Goal: Task Accomplishment & Management: Manage account settings

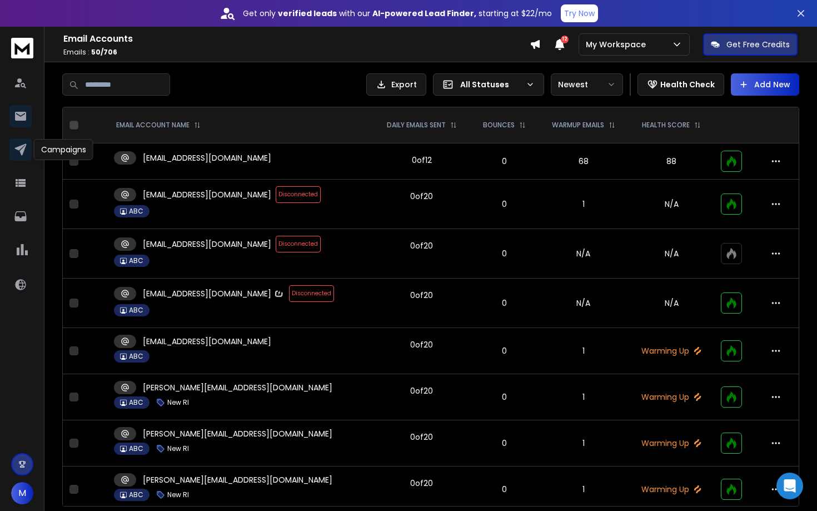
click at [21, 153] on icon at bounding box center [20, 149] width 12 height 12
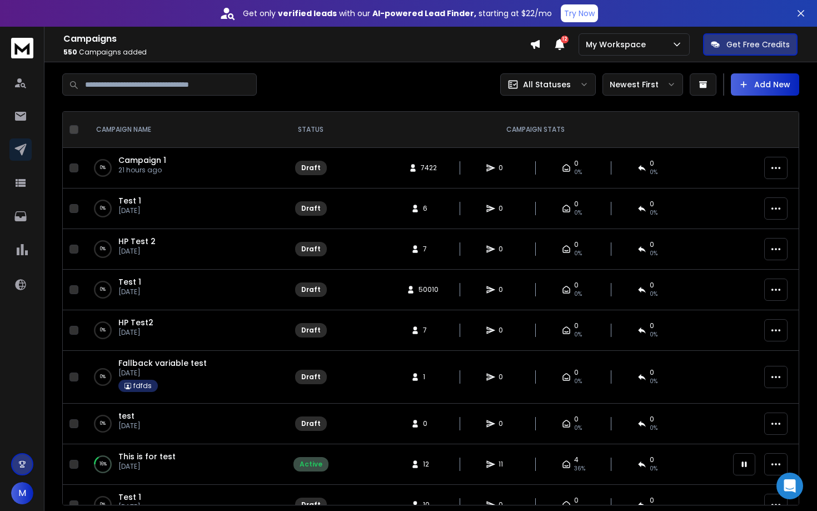
click at [146, 163] on span "Campaign 1" at bounding box center [142, 159] width 48 height 11
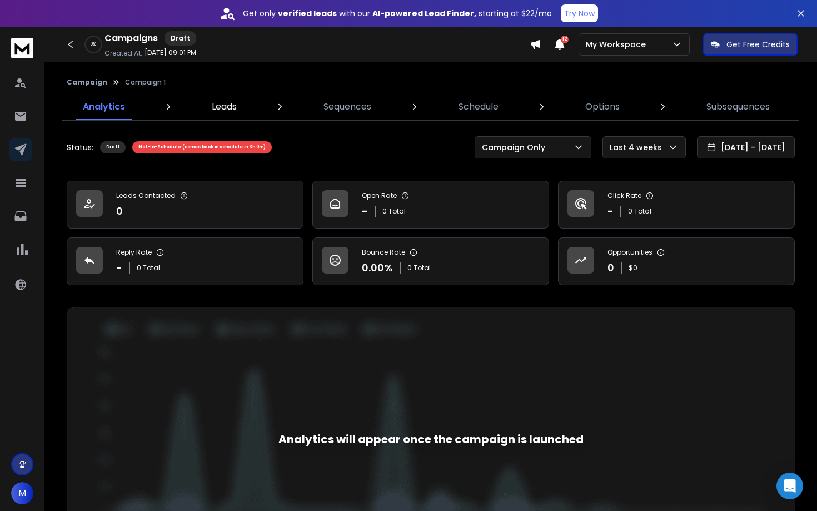
click at [239, 108] on link "Leads" at bounding box center [224, 106] width 38 height 27
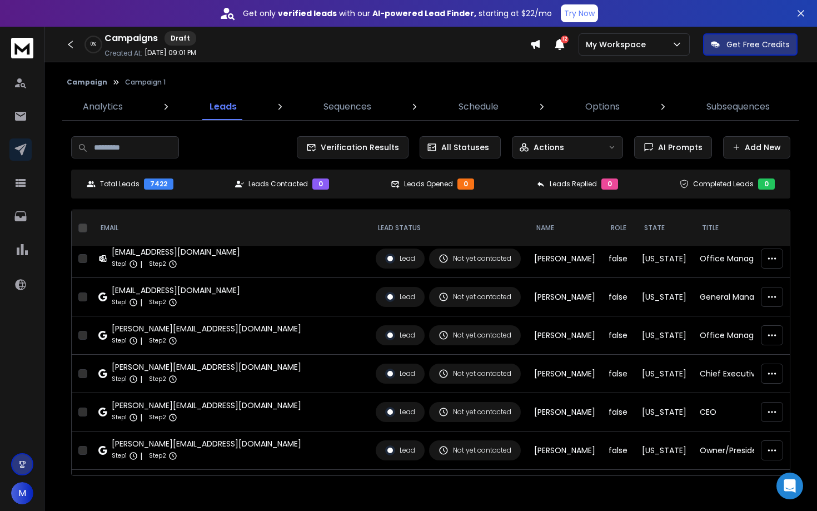
scroll to position [790, 0]
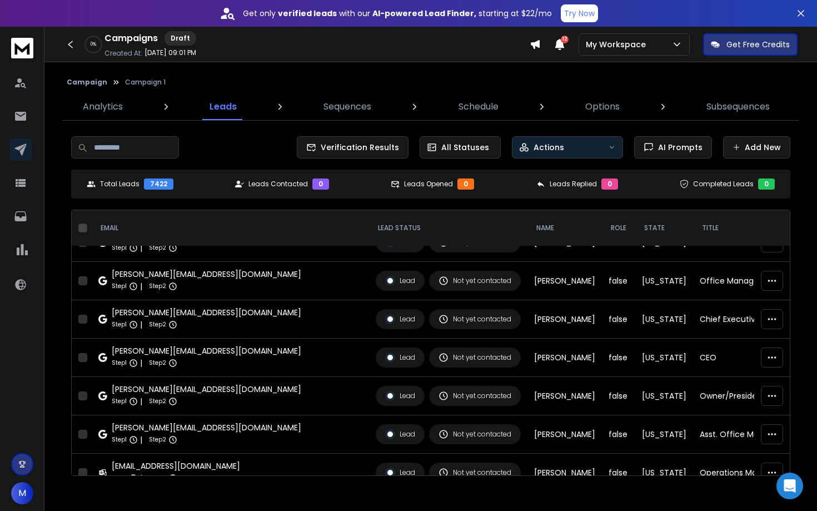
click at [562, 151] on p "Actions" at bounding box center [548, 147] width 31 height 11
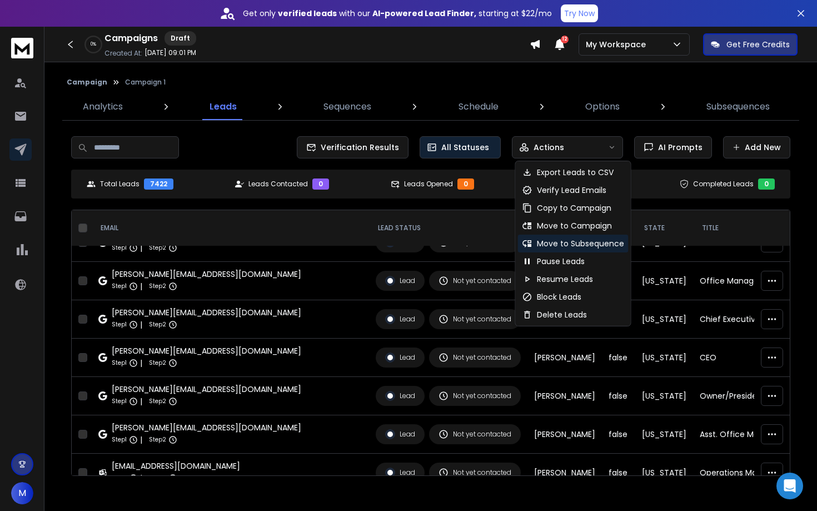
click at [464, 138] on button "All Statuses" at bounding box center [460, 147] width 81 height 22
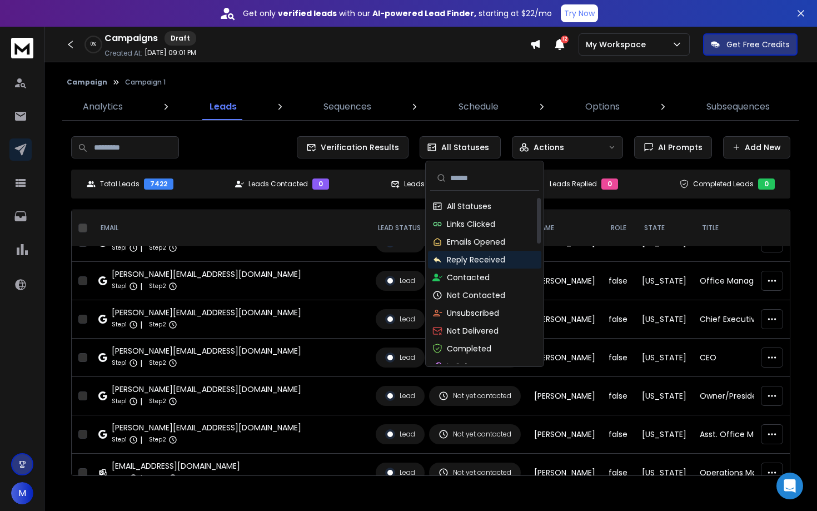
scroll to position [17, 0]
click at [491, 257] on div "Contacted" at bounding box center [484, 261] width 113 height 18
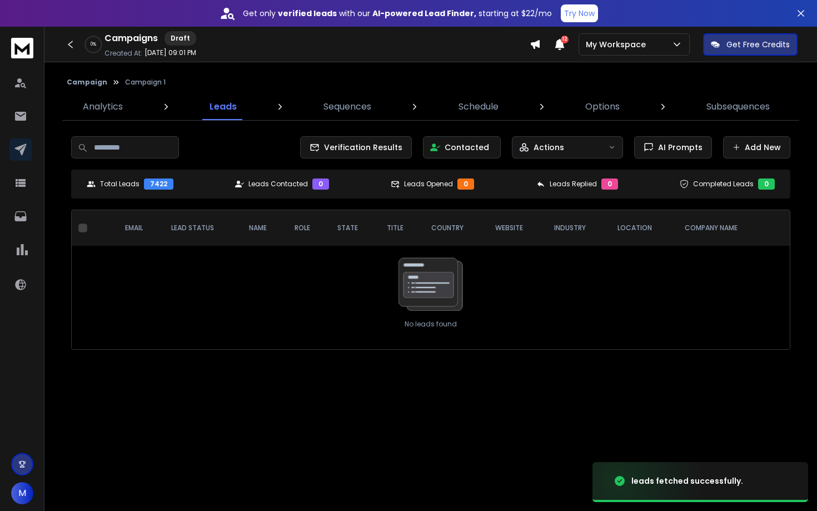
click at [443, 281] on icon at bounding box center [428, 285] width 50 height 26
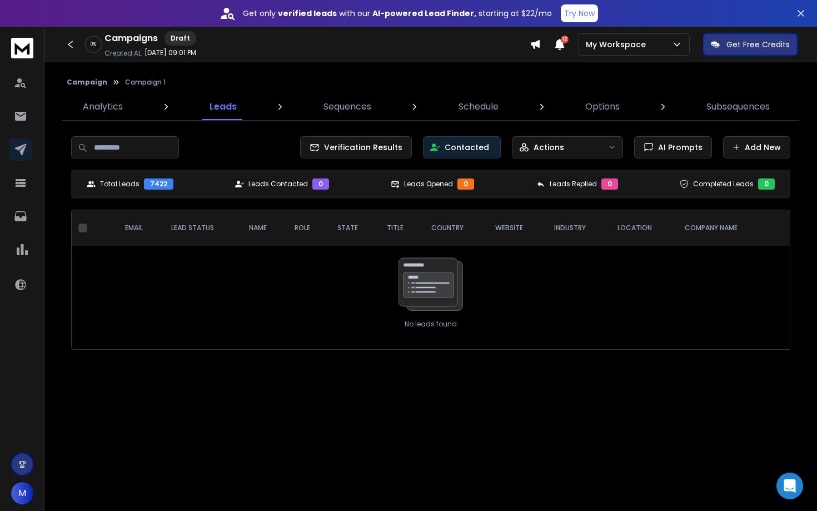
click at [472, 133] on div "Verification Results Contacted Actions AI Prompts Add New Total Leads 7422 Lead…" at bounding box center [430, 237] width 737 height 211
click at [472, 143] on p "Contacted" at bounding box center [467, 147] width 44 height 11
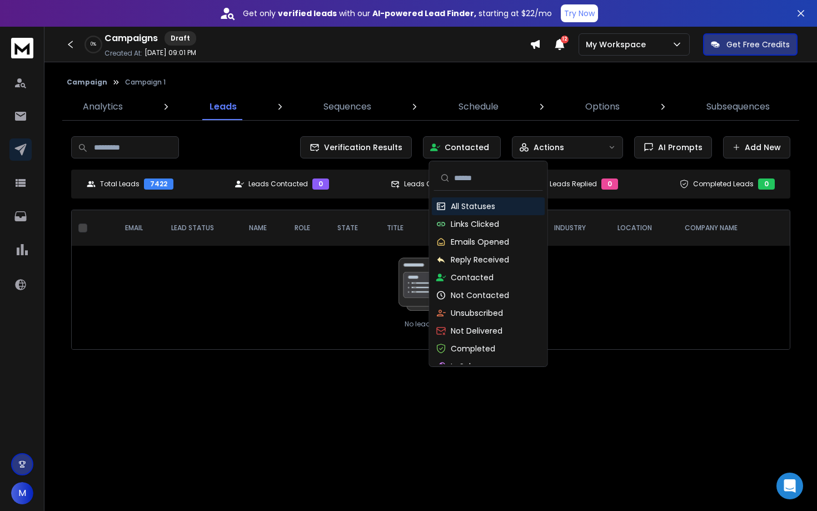
click at [467, 176] on input "text" at bounding box center [495, 178] width 82 height 24
click at [131, 396] on div "Get only verified leads with our AI-powered Lead Finder, starting at $22/mo Try…" at bounding box center [408, 255] width 817 height 511
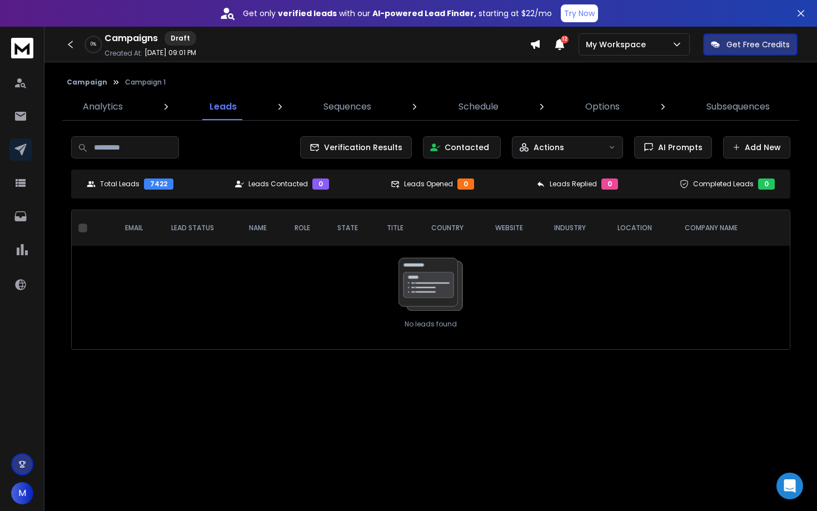
click at [0, 134] on div "M" at bounding box center [22, 271] width 44 height 488
